Goal: Navigation & Orientation: Find specific page/section

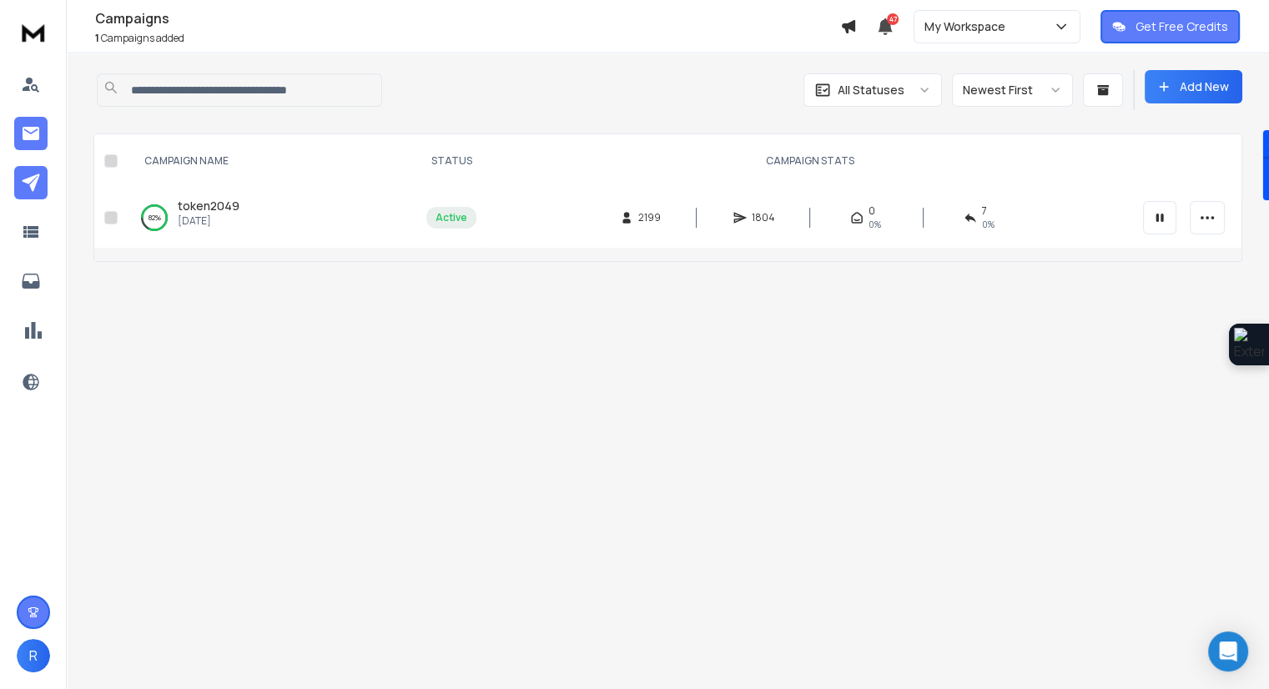
click at [26, 137] on icon at bounding box center [31, 133] width 17 height 13
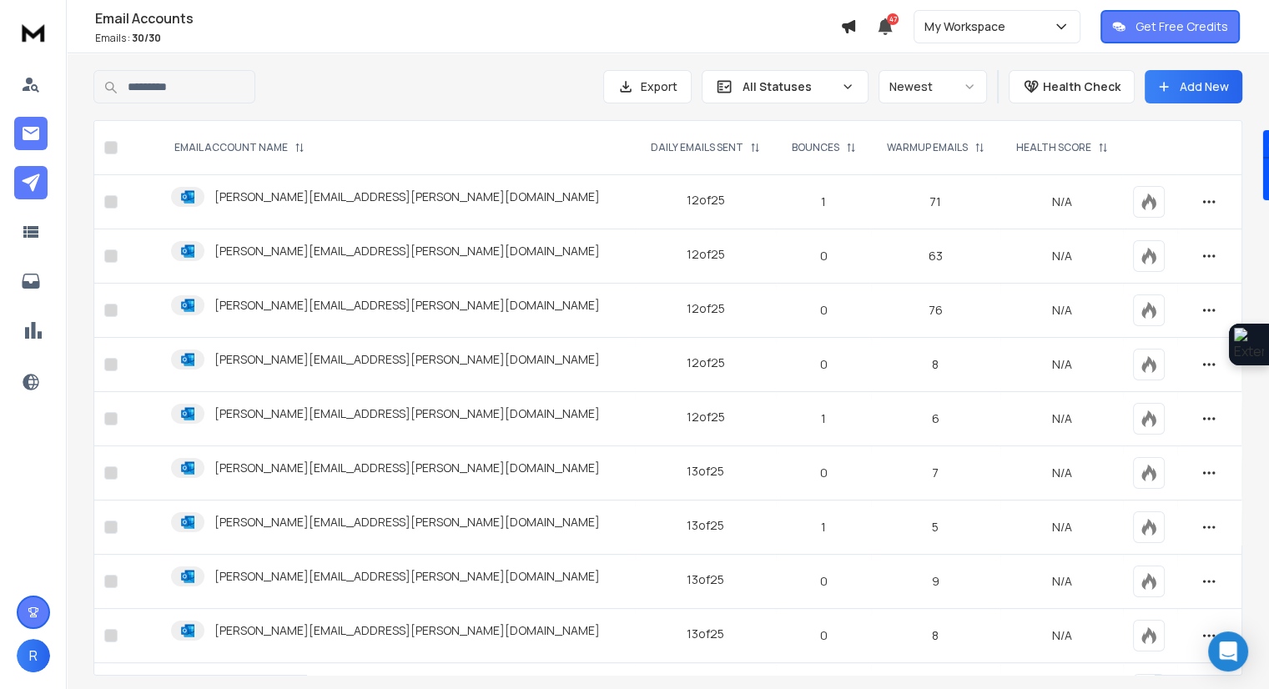
click at [33, 186] on icon at bounding box center [31, 182] width 18 height 18
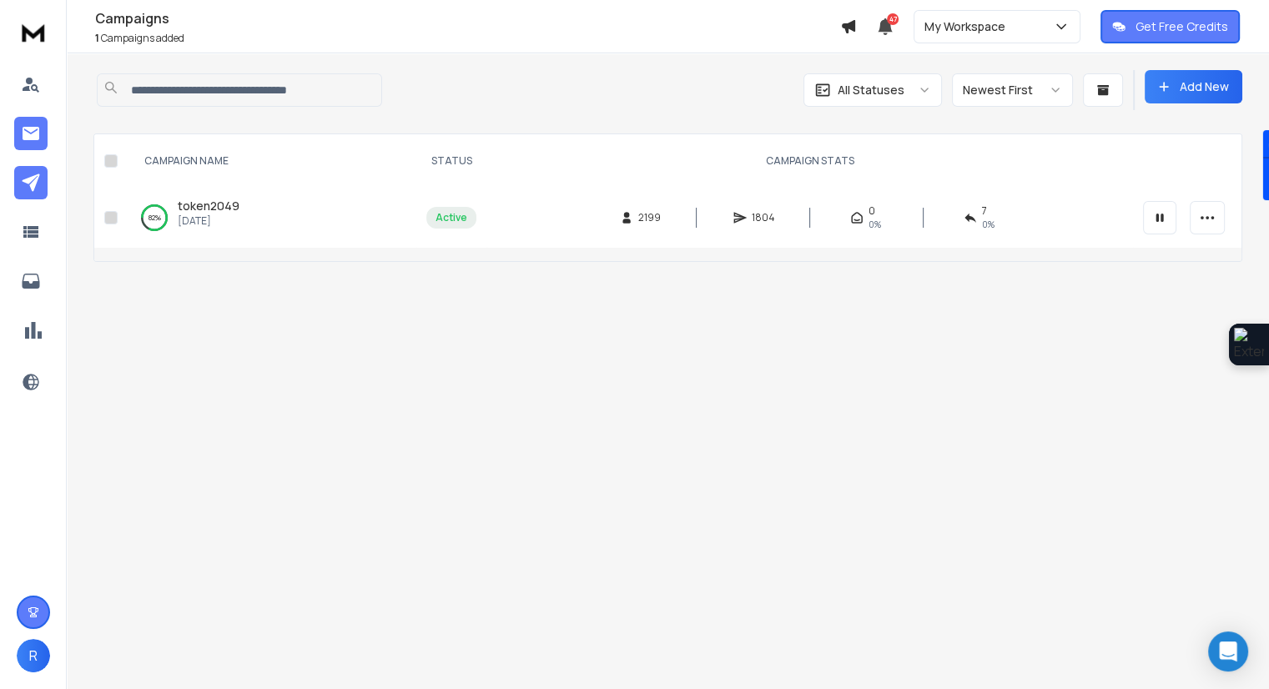
click at [23, 131] on icon at bounding box center [31, 133] width 17 height 13
